Goal: Check status: Check status

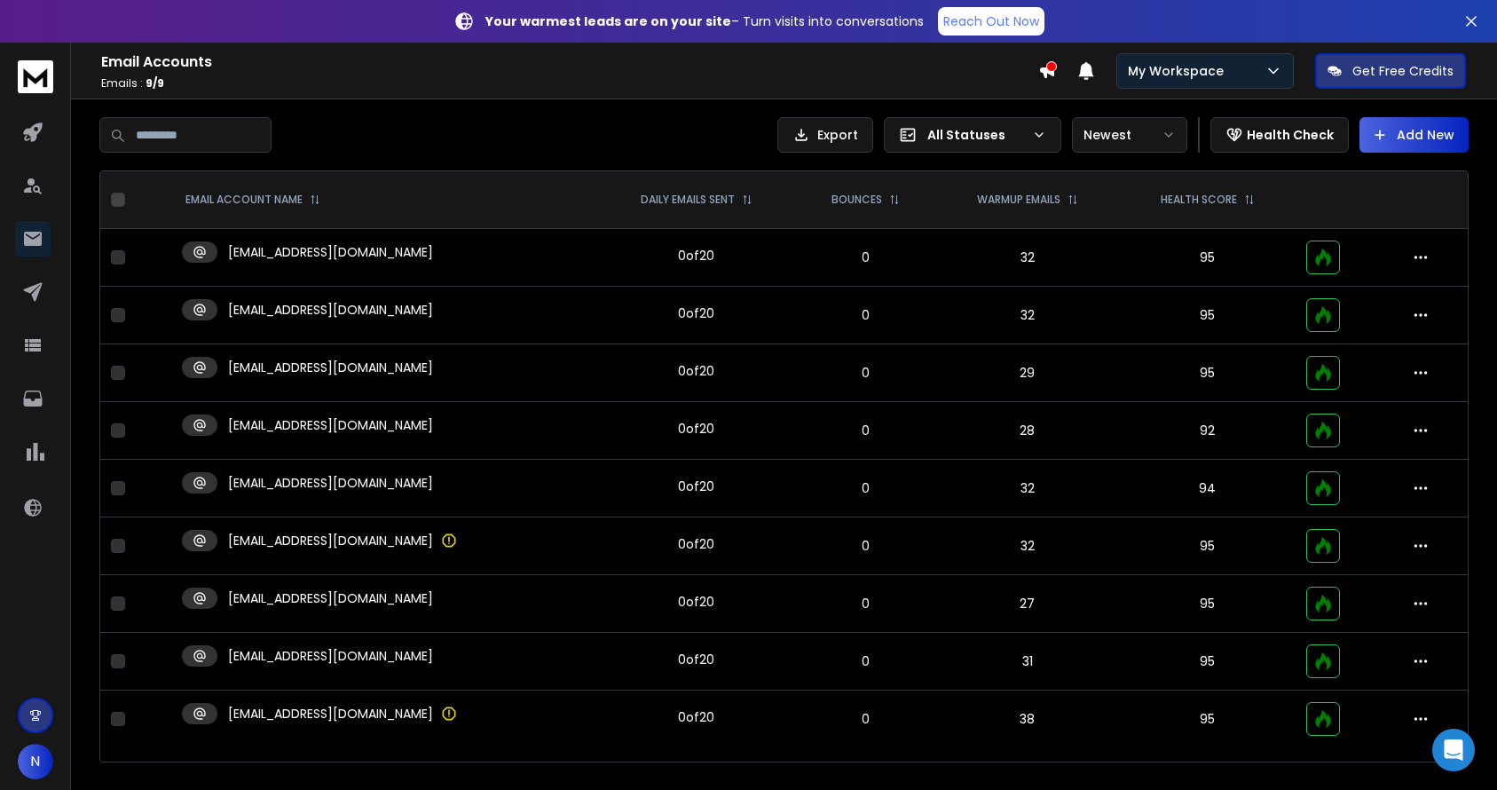
click at [1213, 72] on p "My Workspace" at bounding box center [1179, 71] width 103 height 18
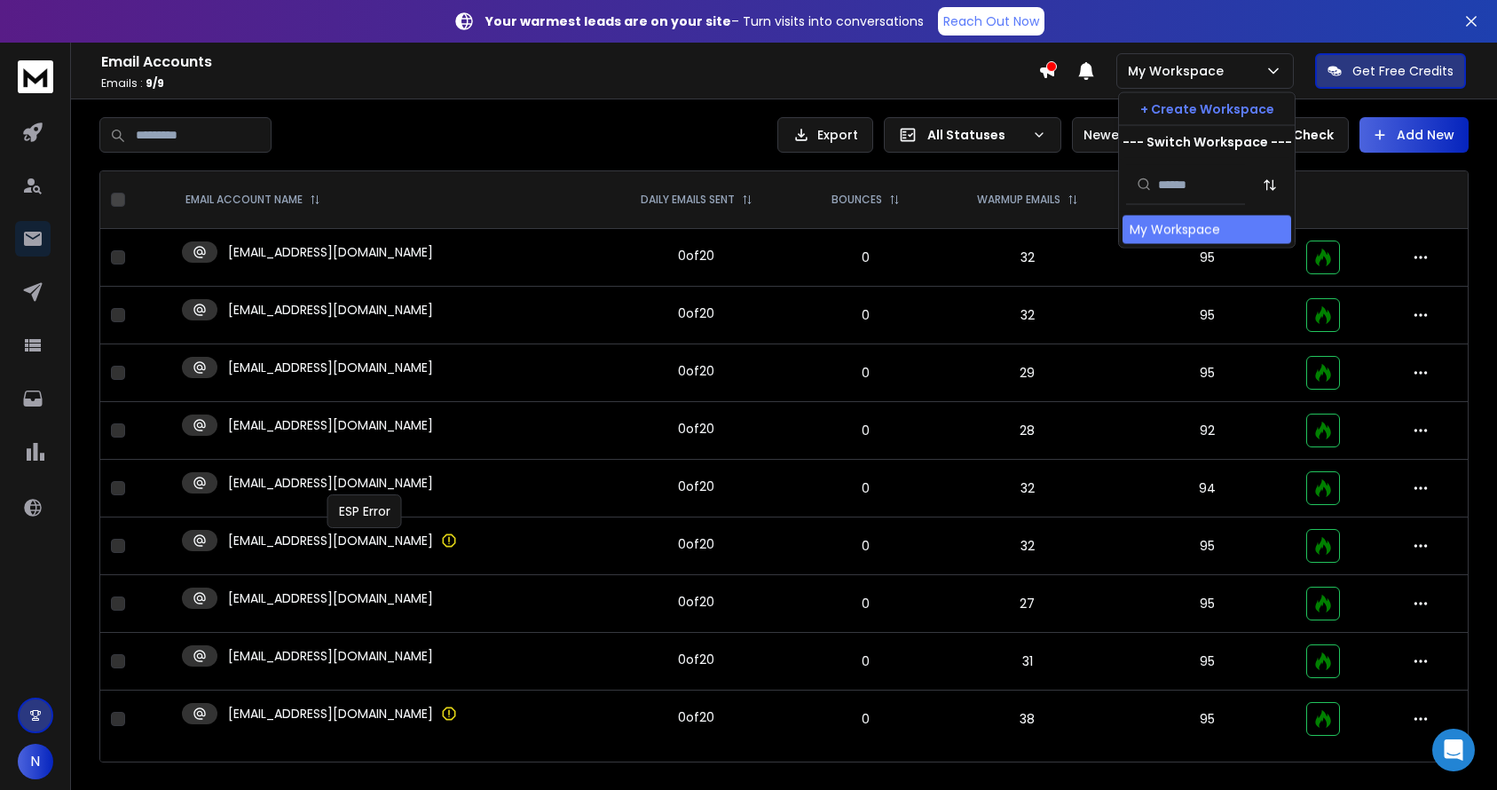
click at [440, 548] on icon at bounding box center [449, 541] width 18 height 18
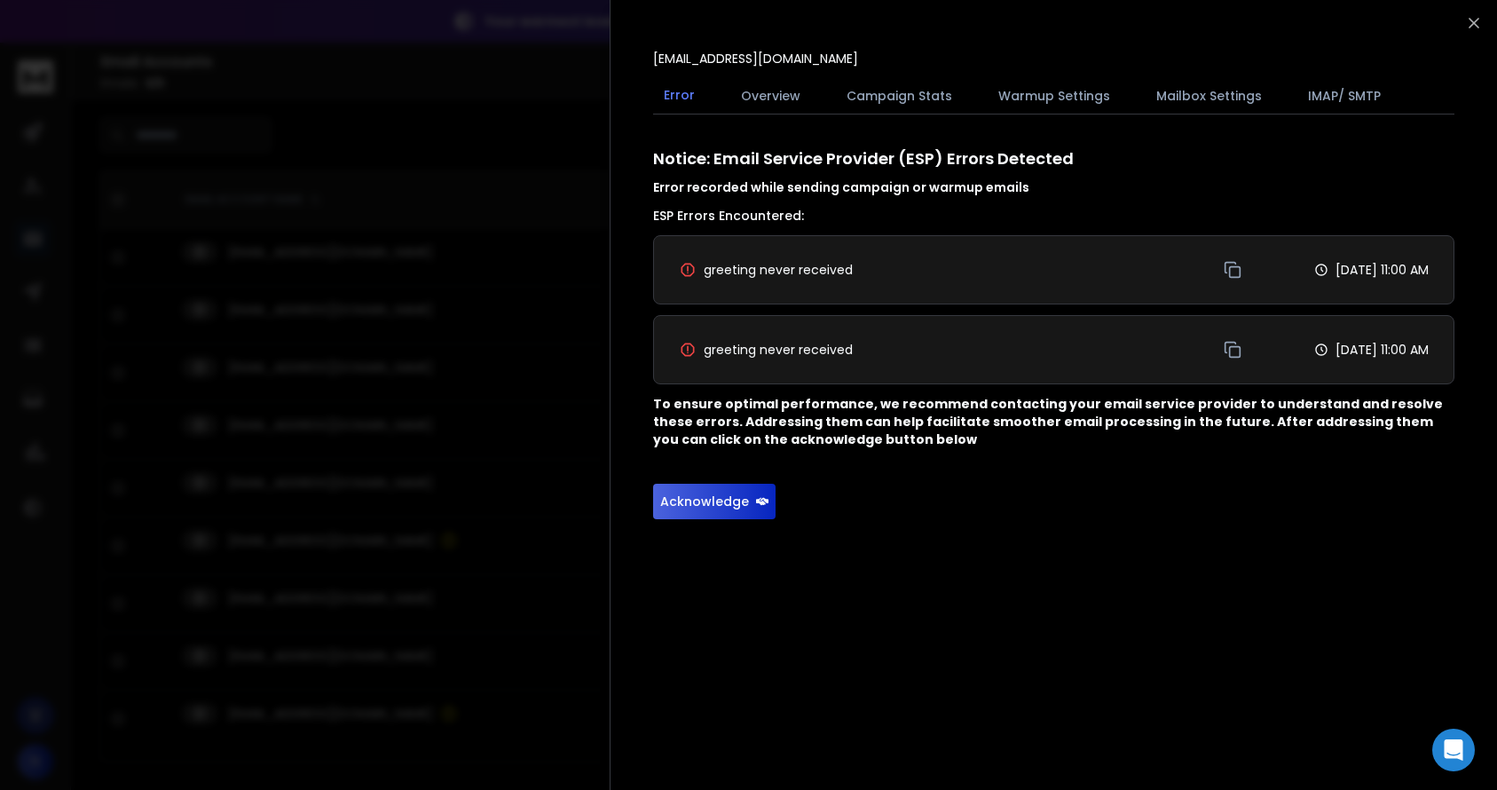
click at [747, 497] on button "Acknowledge" at bounding box center [714, 502] width 122 height 36
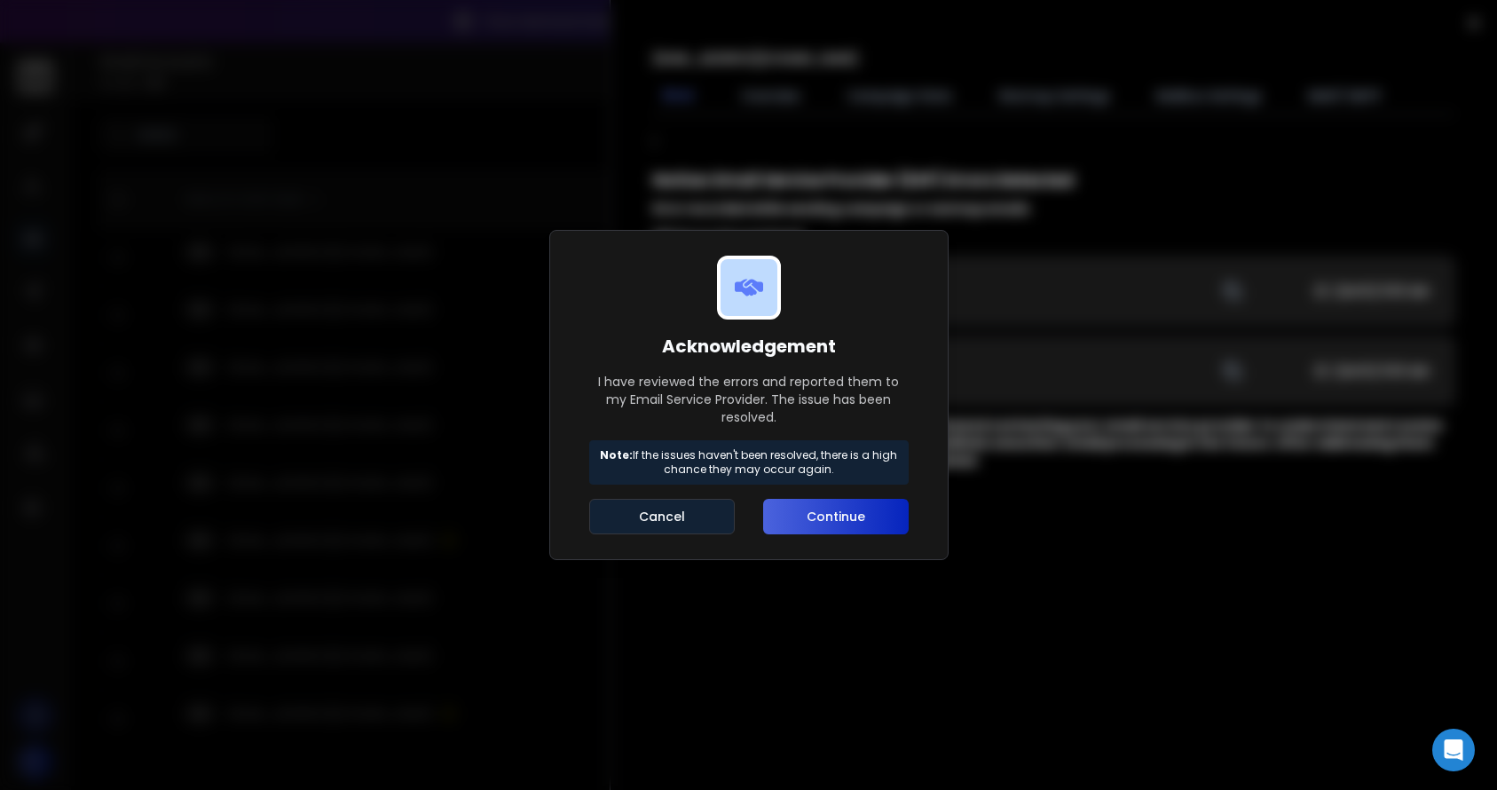
click at [710, 521] on button "Cancel" at bounding box center [662, 517] width 146 height 36
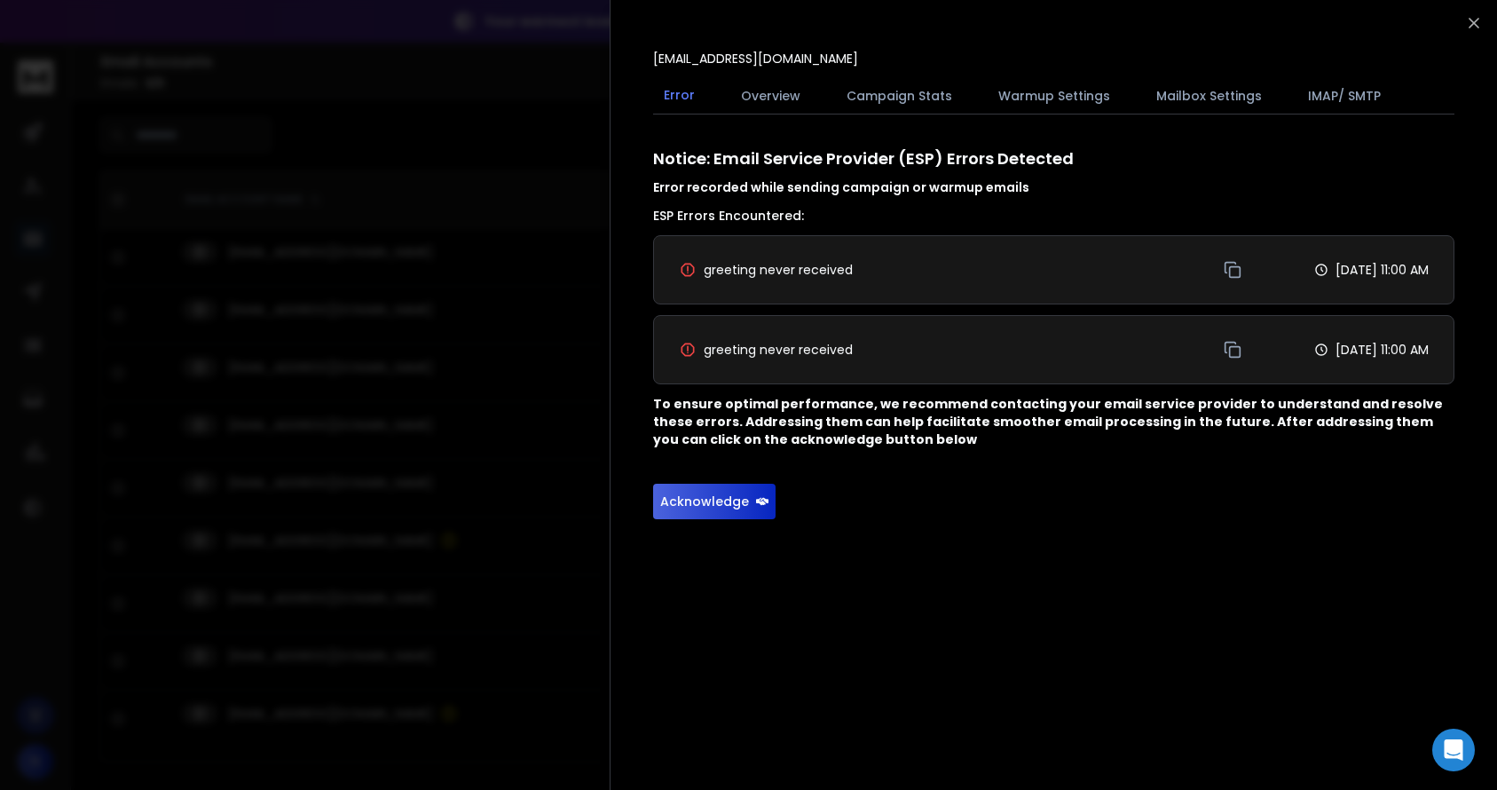
click at [511, 517] on div at bounding box center [748, 395] width 1497 height 790
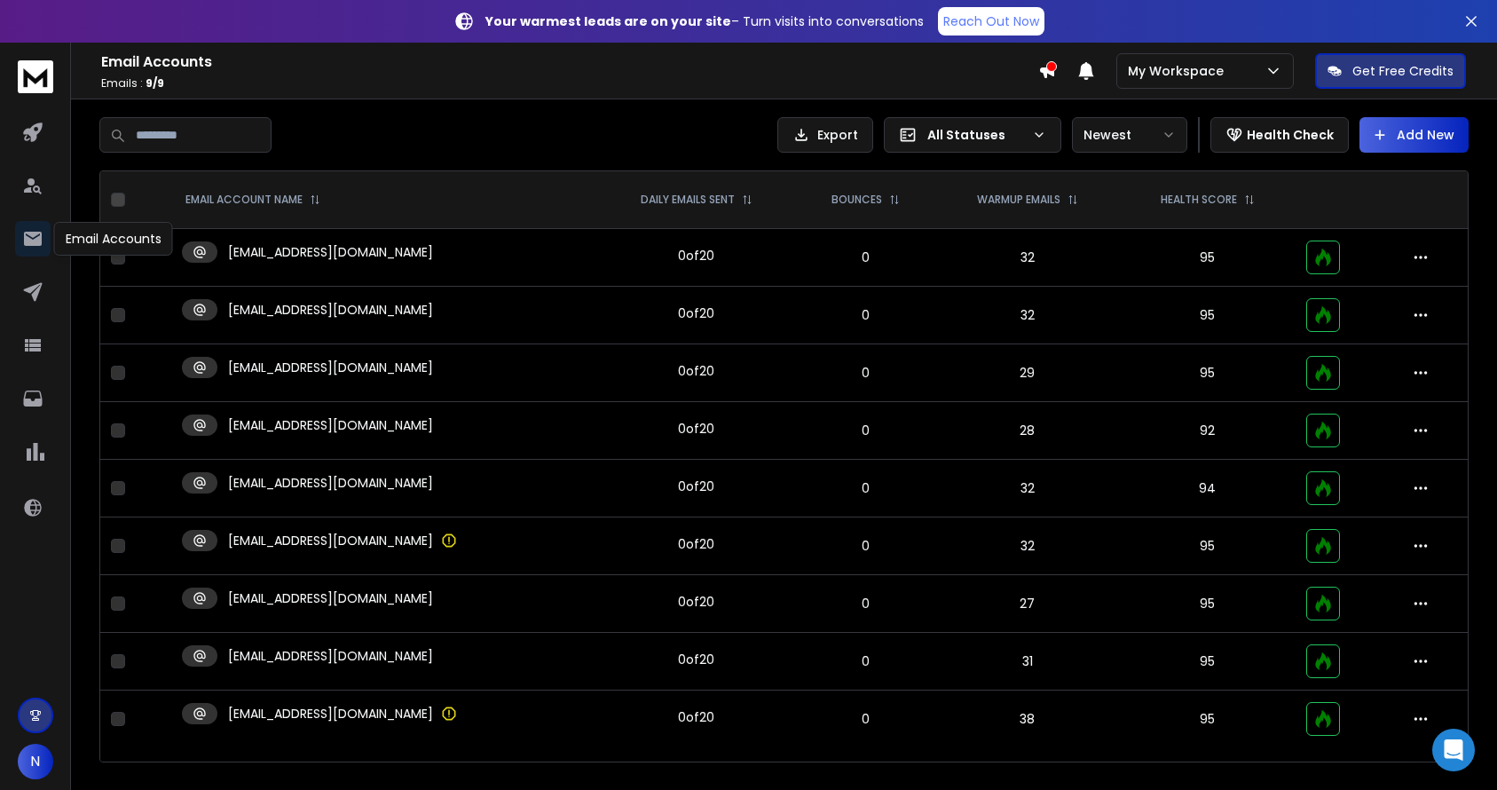
click at [26, 238] on icon at bounding box center [33, 239] width 18 height 14
click at [34, 185] on icon at bounding box center [32, 185] width 21 height 21
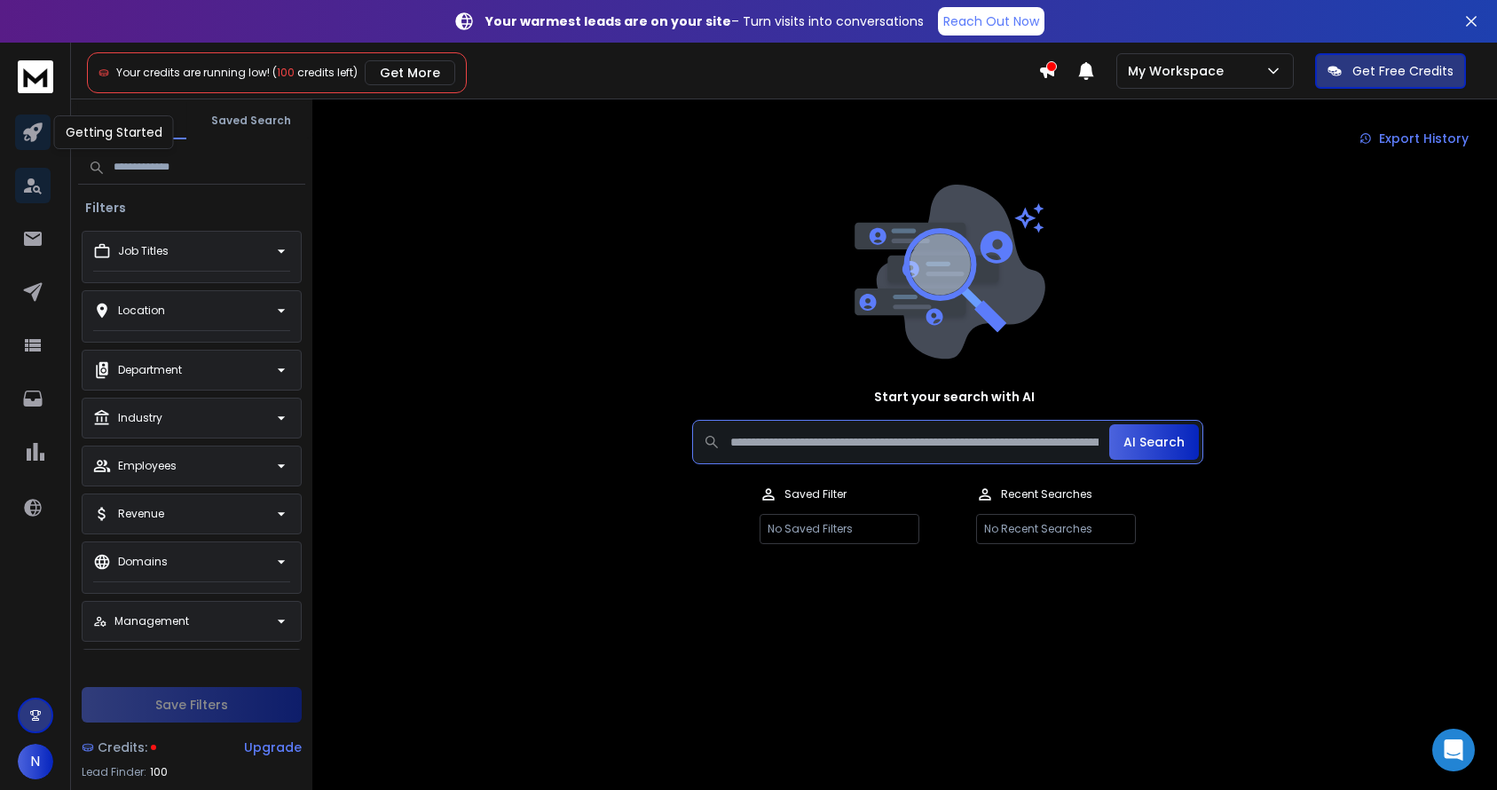
click at [37, 122] on icon at bounding box center [32, 132] width 21 height 21
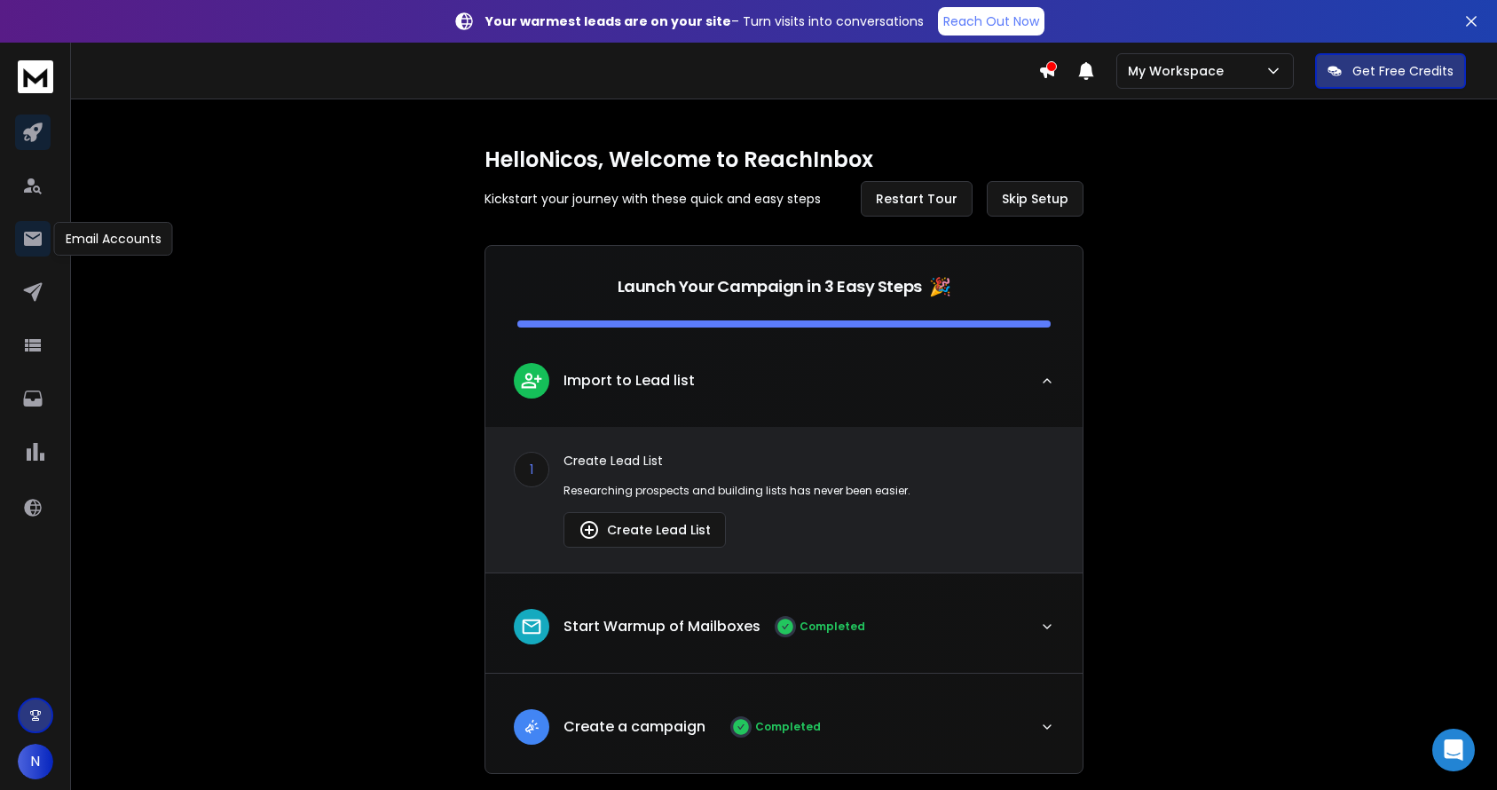
click at [37, 246] on icon at bounding box center [32, 238] width 21 height 21
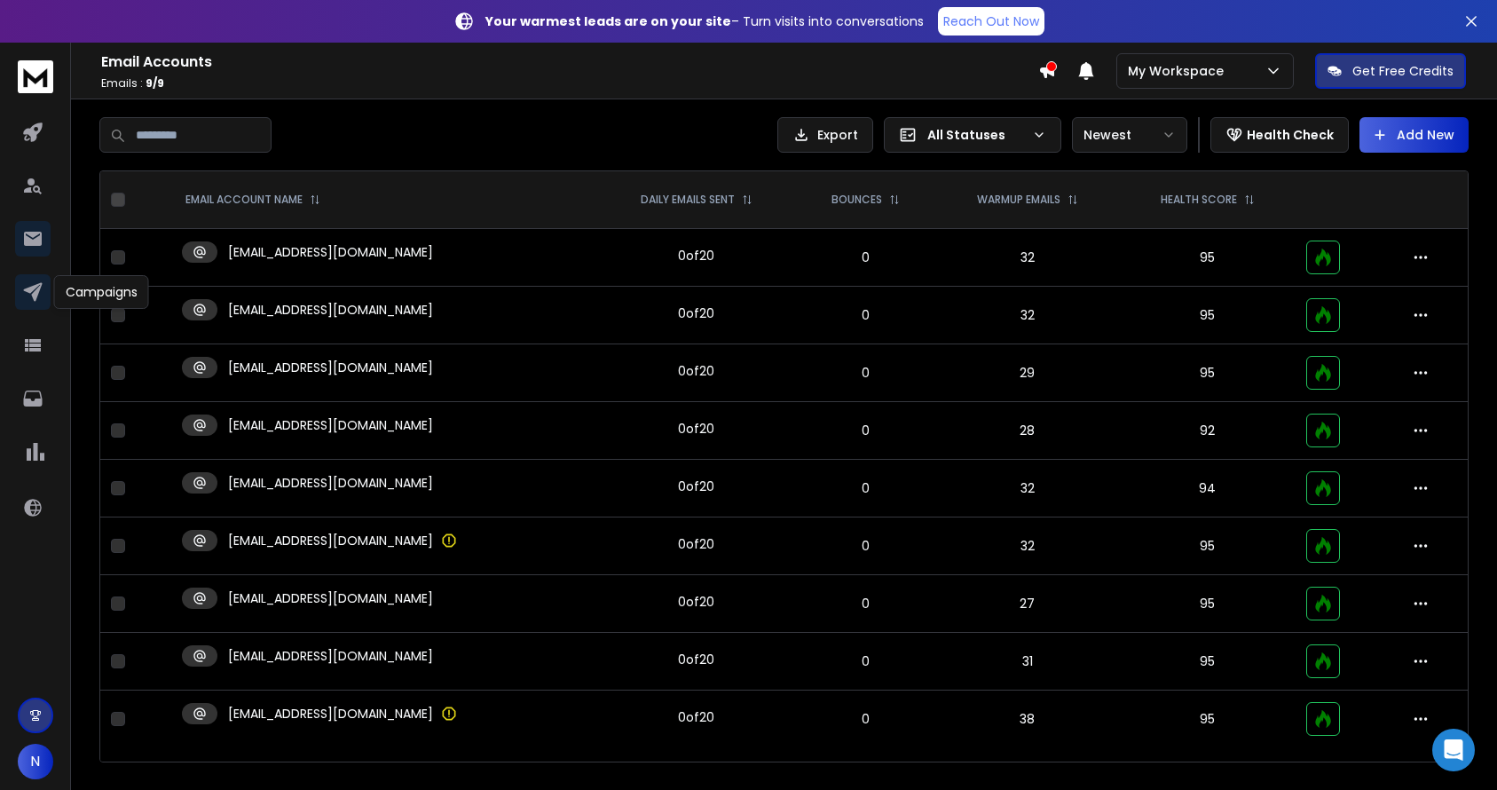
click at [36, 286] on icon at bounding box center [32, 291] width 19 height 19
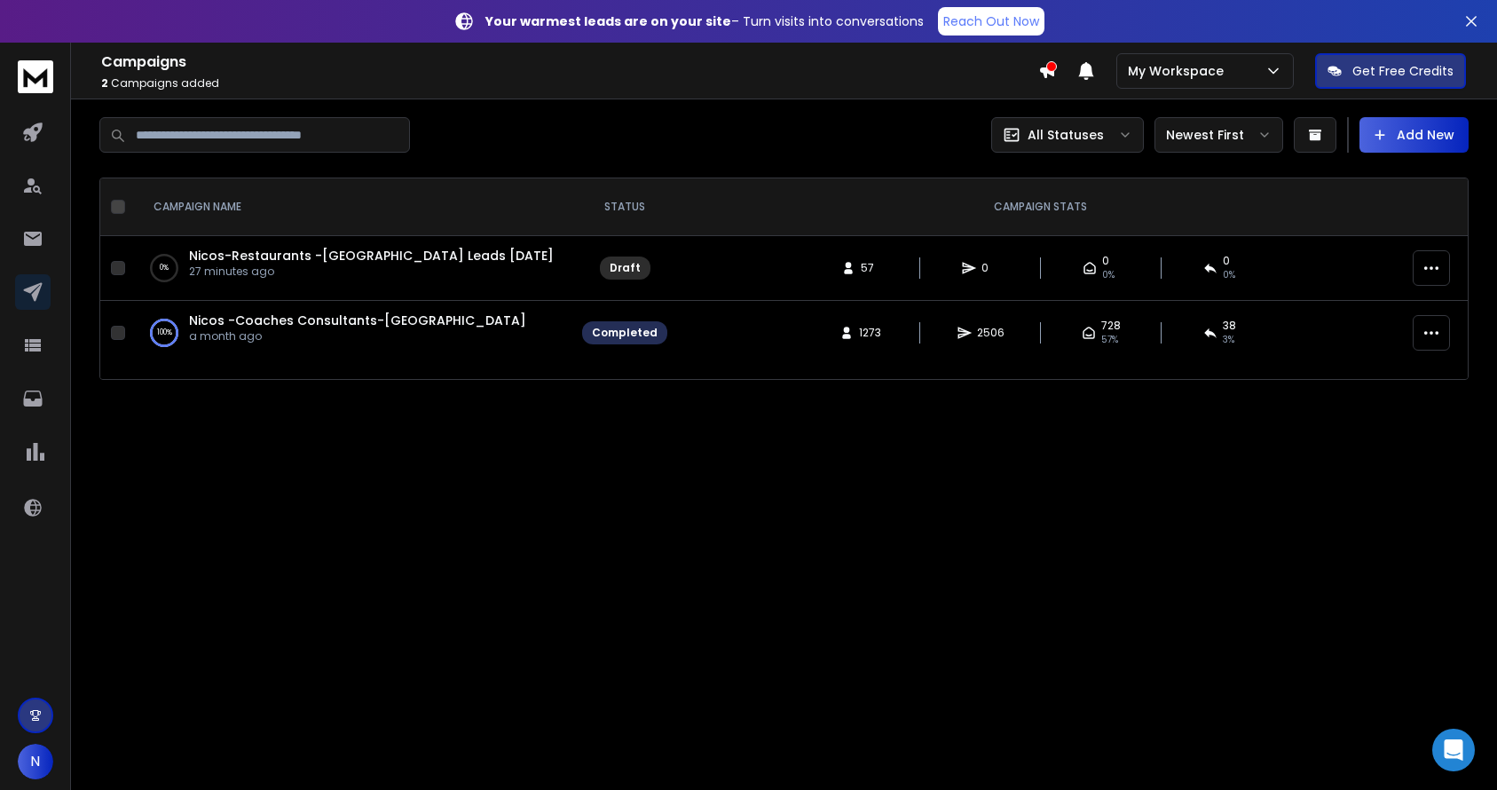
click at [259, 264] on p "27 minutes ago" at bounding box center [371, 271] width 365 height 14
